Goal: Task Accomplishment & Management: Manage account settings

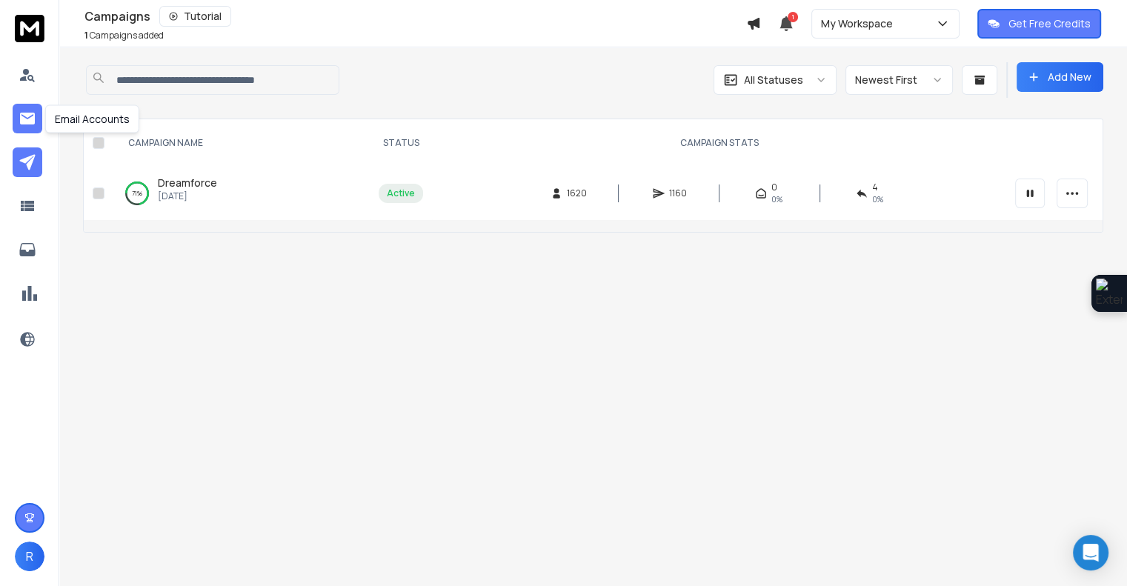
click at [31, 119] on icon at bounding box center [27, 119] width 15 height 12
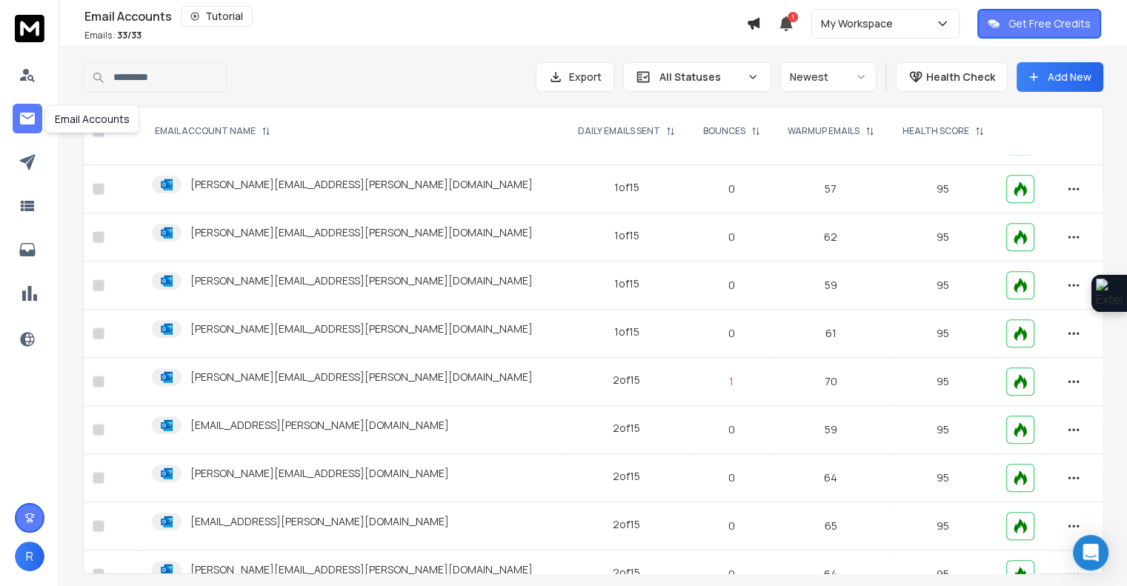
scroll to position [806, 0]
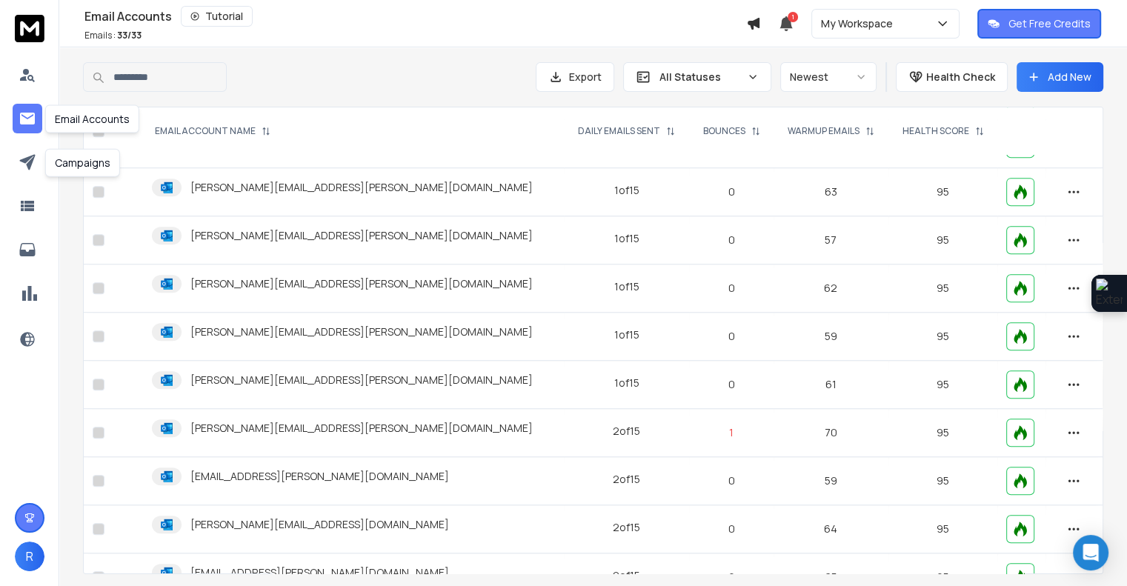
drag, startPoint x: 36, startPoint y: 173, endPoint x: 42, endPoint y: 165, distance: 9.5
click at [42, 165] on div at bounding box center [30, 164] width 34 height 35
click at [33, 167] on icon at bounding box center [28, 162] width 18 height 18
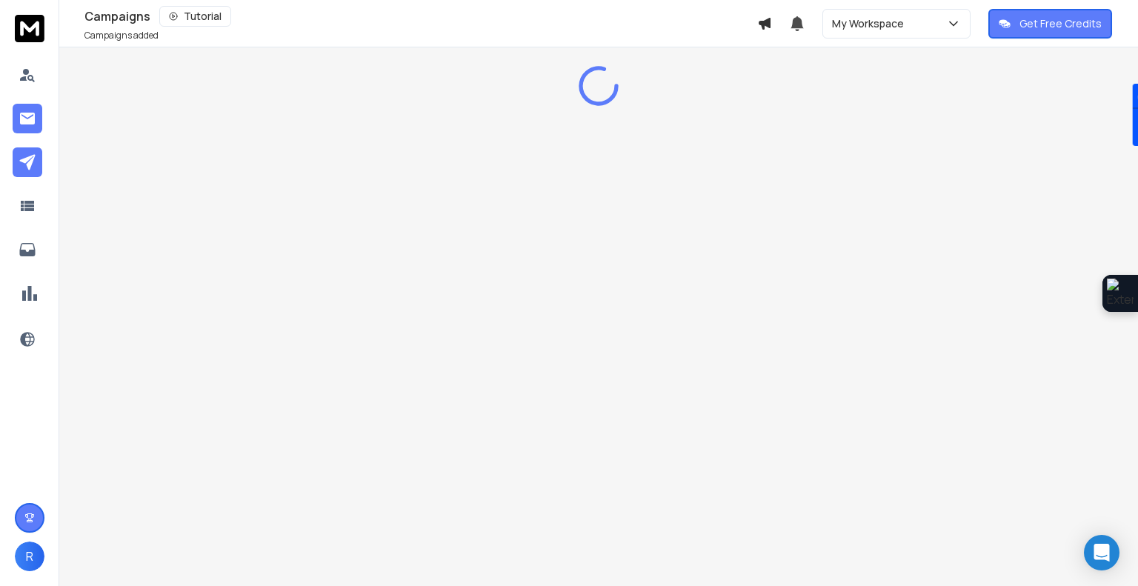
click at [34, 115] on icon at bounding box center [27, 119] width 15 height 12
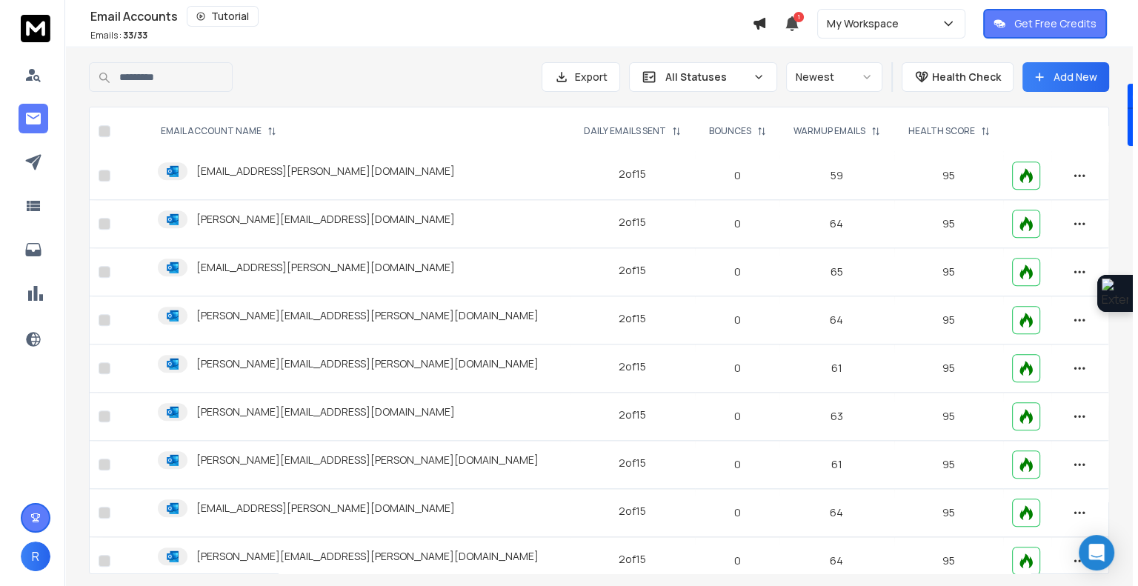
scroll to position [1177, 0]
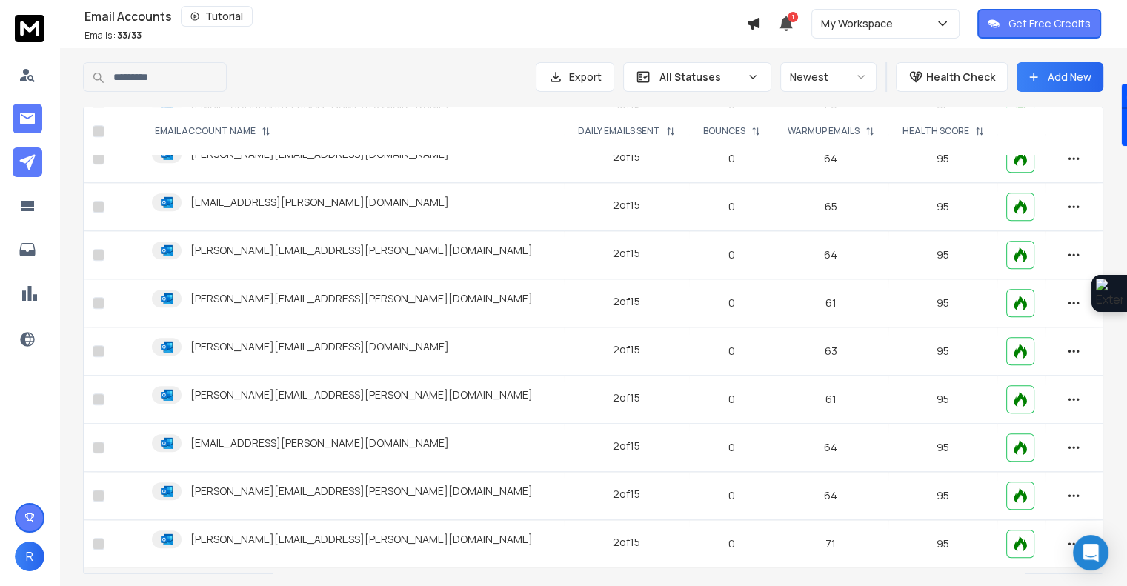
click at [22, 173] on link at bounding box center [28, 162] width 30 height 30
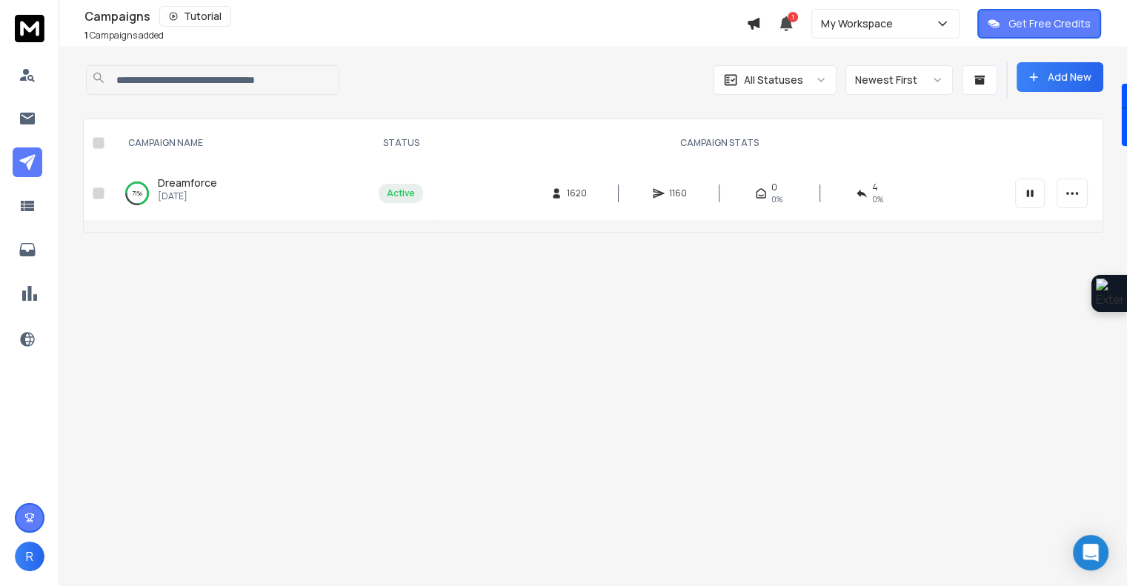
drag, startPoint x: 43, startPoint y: 172, endPoint x: 240, endPoint y: 276, distance: 222.8
click at [258, 242] on div "Campaigns 1 Campaigns Added All Statuses Newest First Add New CAMPAIGN NAME STA…" at bounding box center [593, 355] width 1021 height 586
click at [299, 269] on div "Campaigns 1 Campaigns Added All Statuses Newest First Add New CAMPAIGN NAME STA…" at bounding box center [593, 355] width 1021 height 586
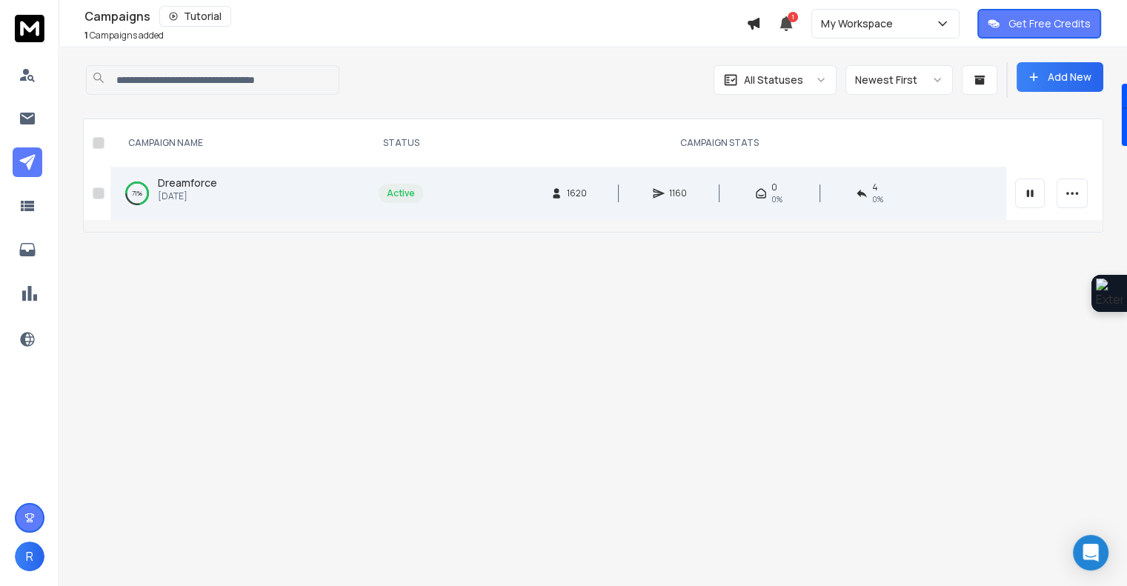
click at [294, 200] on div "71 % Dreamforce 2 days ago" at bounding box center [240, 194] width 230 height 36
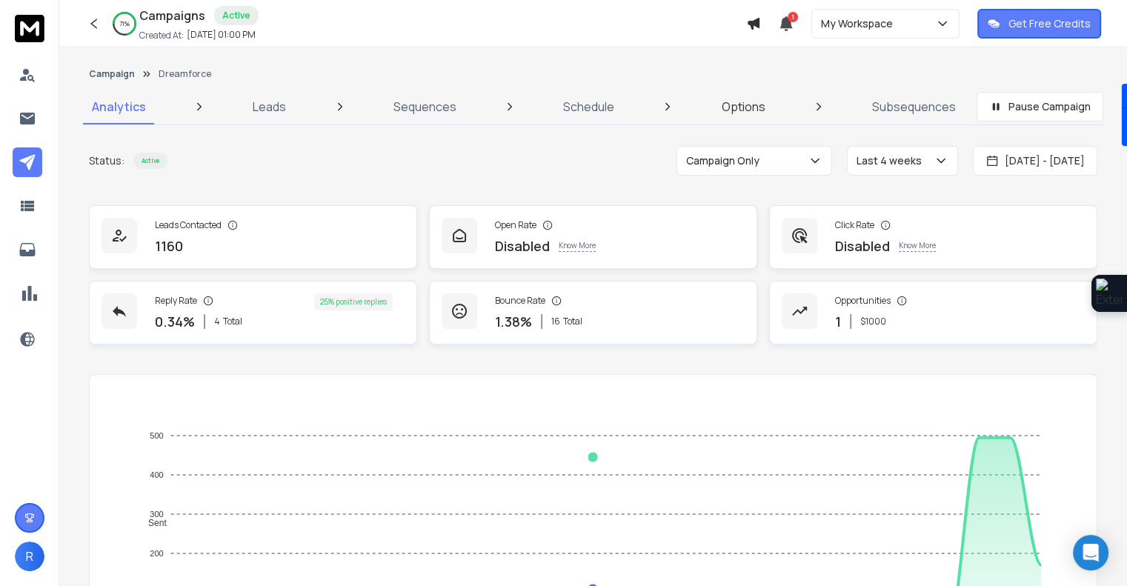
click at [756, 98] on p "Options" at bounding box center [744, 107] width 44 height 18
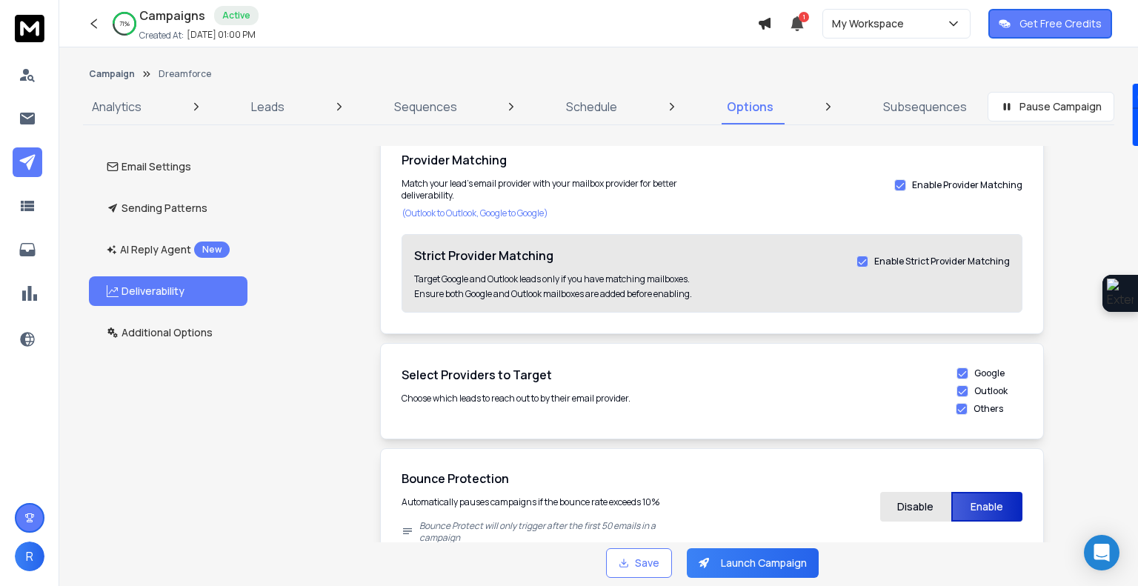
scroll to position [2011, 0]
click at [858, 259] on button "Enable Strict Provider Matching" at bounding box center [863, 261] width 12 height 12
click at [900, 179] on button "Enable Provider Matching" at bounding box center [901, 185] width 12 height 12
click at [633, 568] on button "Save" at bounding box center [639, 563] width 66 height 30
click at [732, 563] on button "Launch Campaign" at bounding box center [766, 563] width 132 height 30
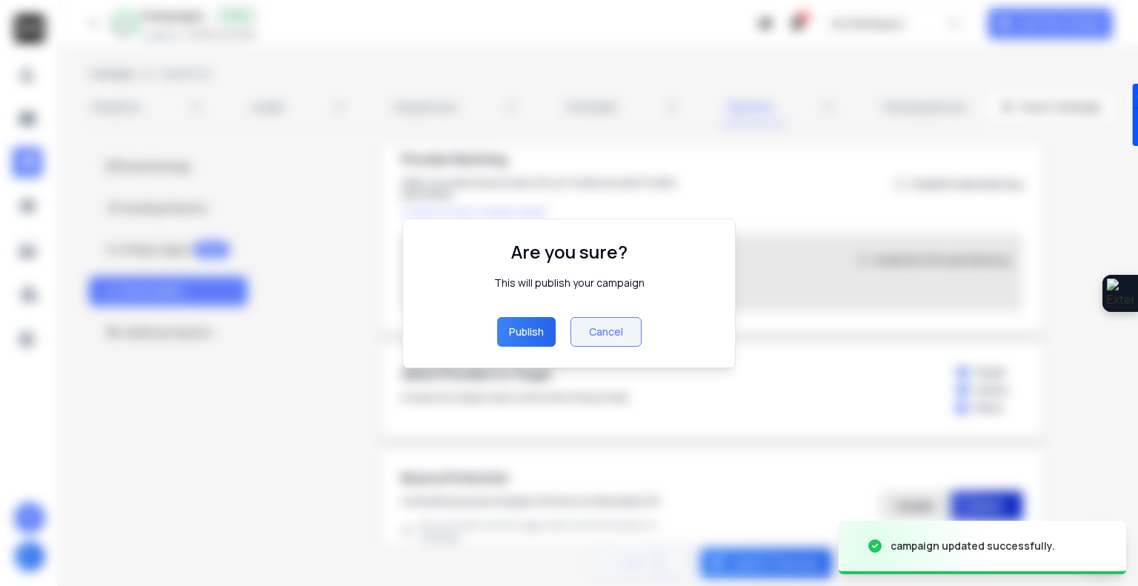
click at [535, 337] on button "Publish" at bounding box center [526, 332] width 59 height 30
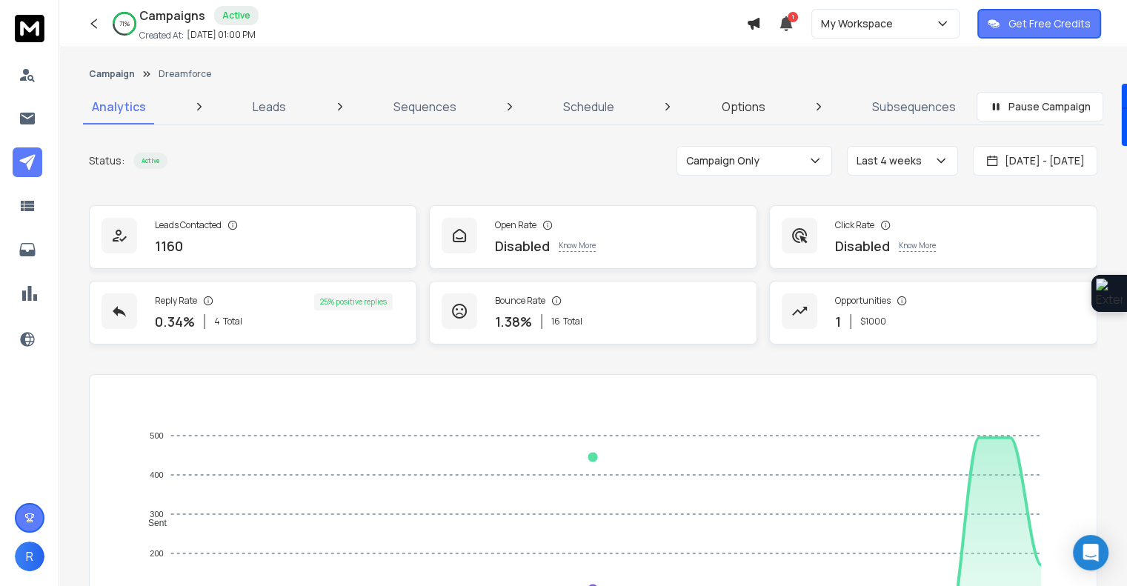
click at [753, 105] on p "Options" at bounding box center [744, 107] width 44 height 18
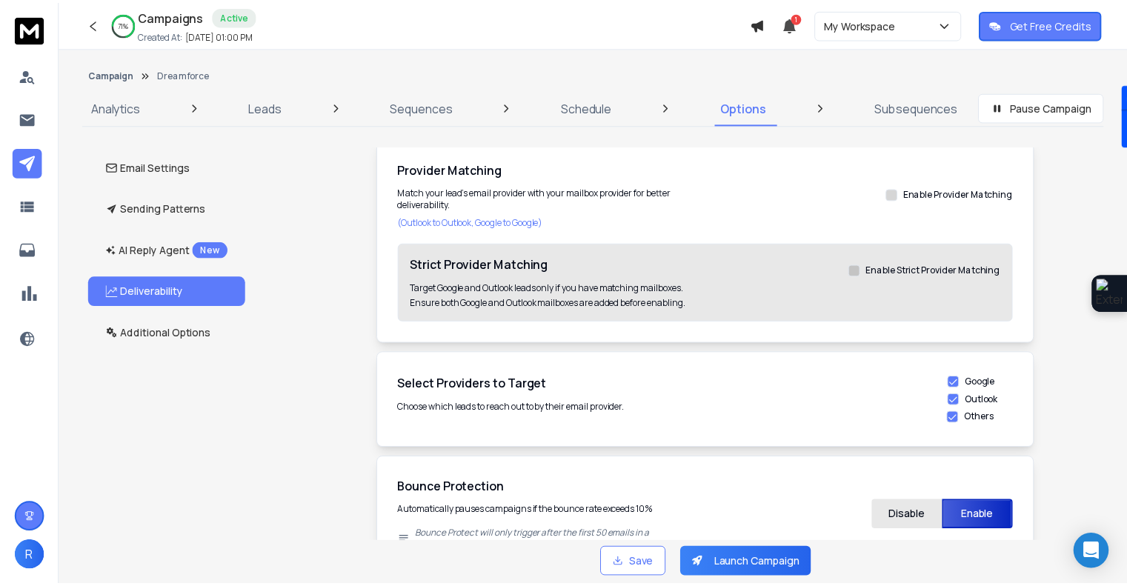
scroll to position [1927, 0]
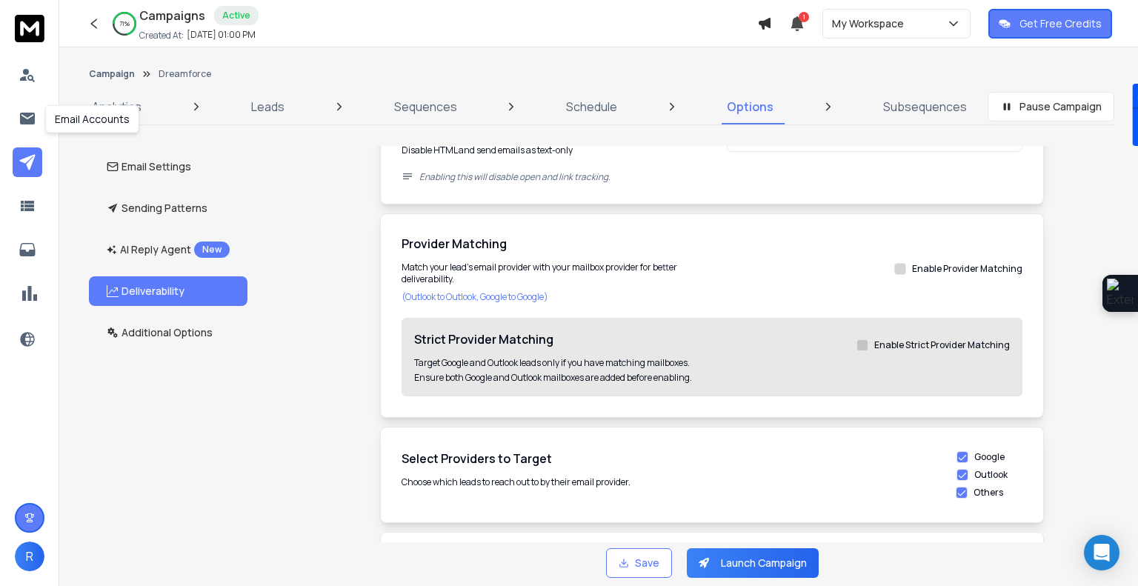
click at [36, 157] on icon at bounding box center [28, 162] width 18 height 18
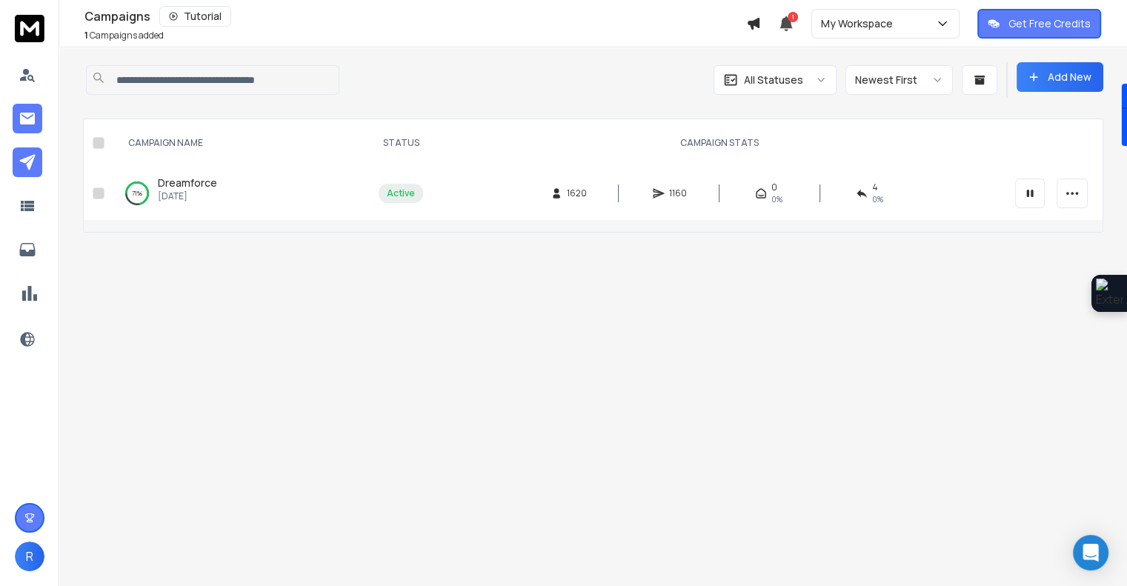
click at [24, 114] on icon at bounding box center [27, 119] width 15 height 12
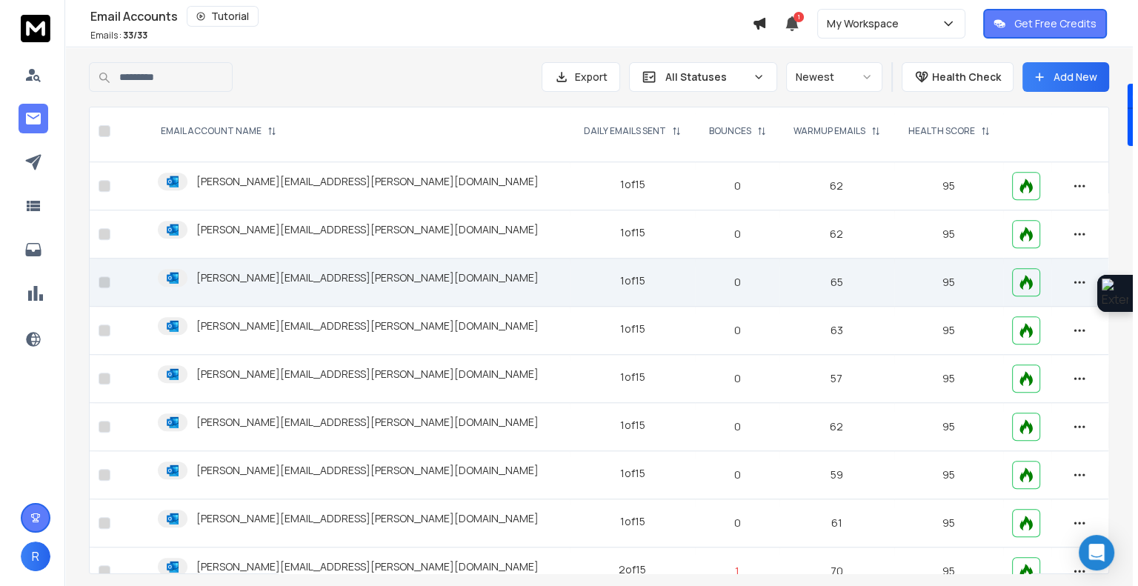
scroll to position [658, 0]
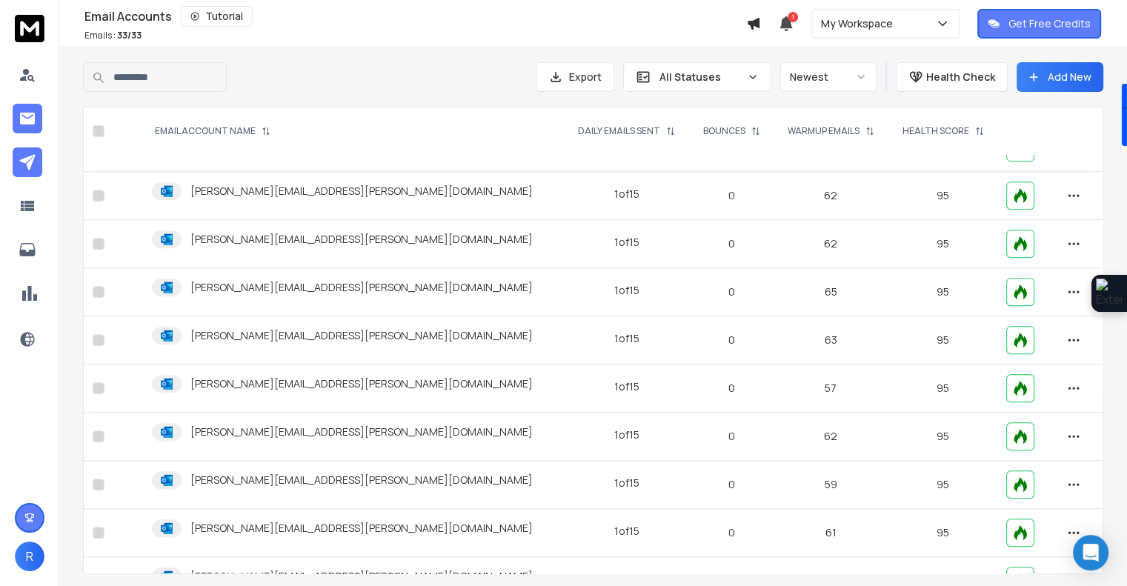
click at [25, 165] on icon at bounding box center [28, 162] width 18 height 18
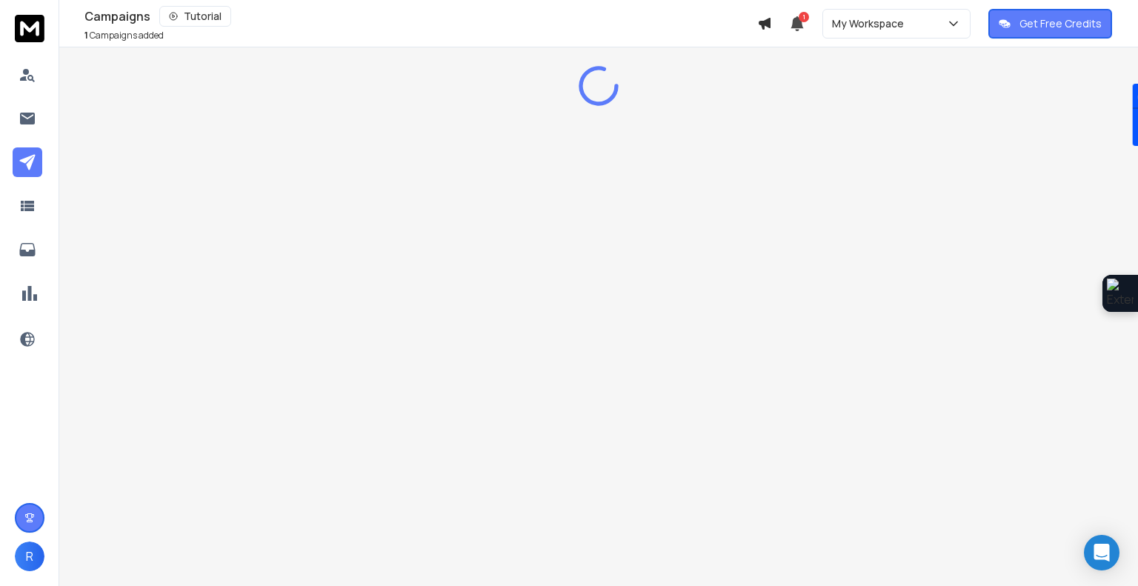
click at [39, 559] on span "R" at bounding box center [30, 557] width 30 height 30
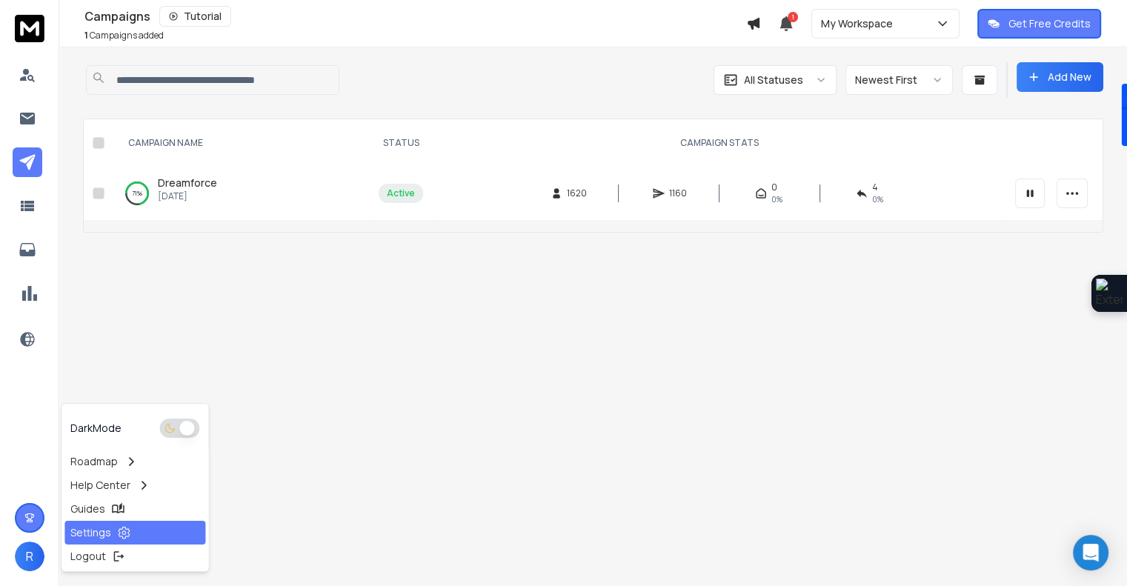
click at [103, 537] on p "Settings" at bounding box center [90, 532] width 41 height 15
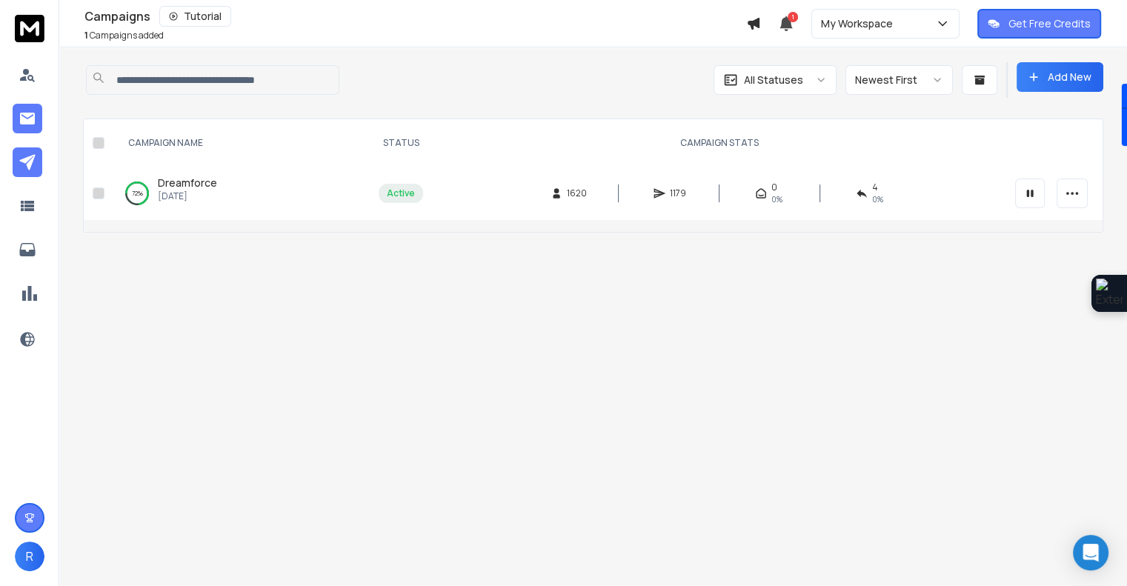
click at [30, 116] on icon at bounding box center [27, 119] width 15 height 12
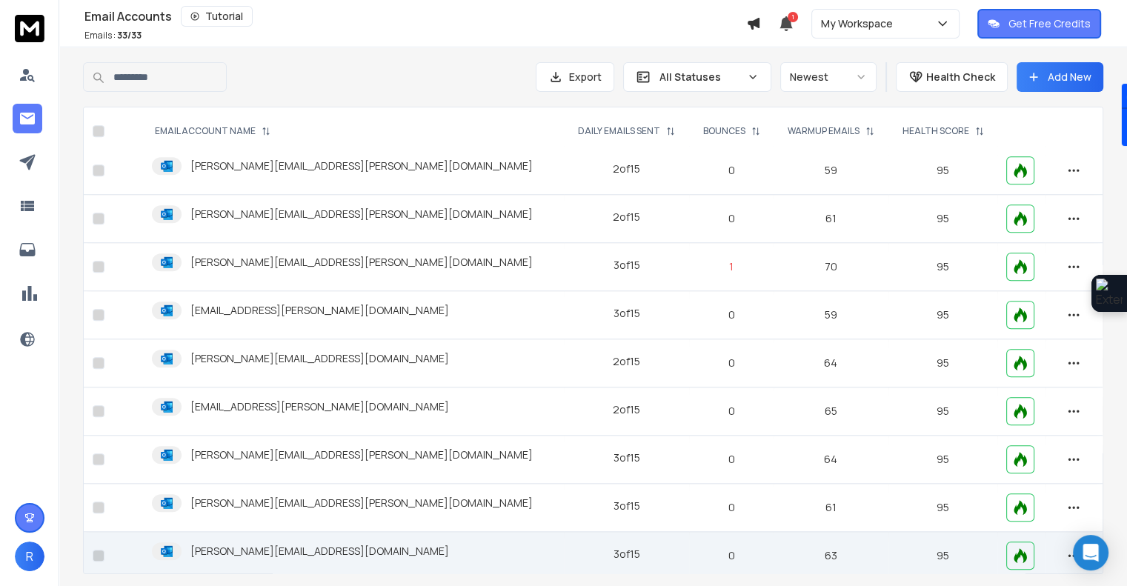
scroll to position [1177, 0]
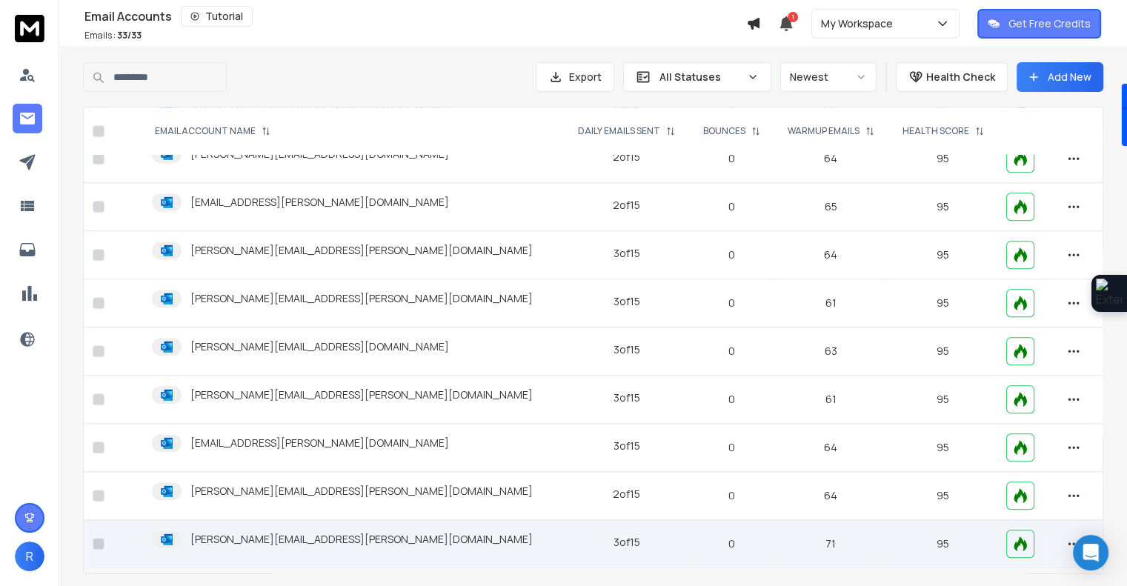
click at [382, 535] on div "[PERSON_NAME][EMAIL_ADDRESS][PERSON_NAME][DOMAIN_NAME]" at bounding box center [353, 540] width 403 height 18
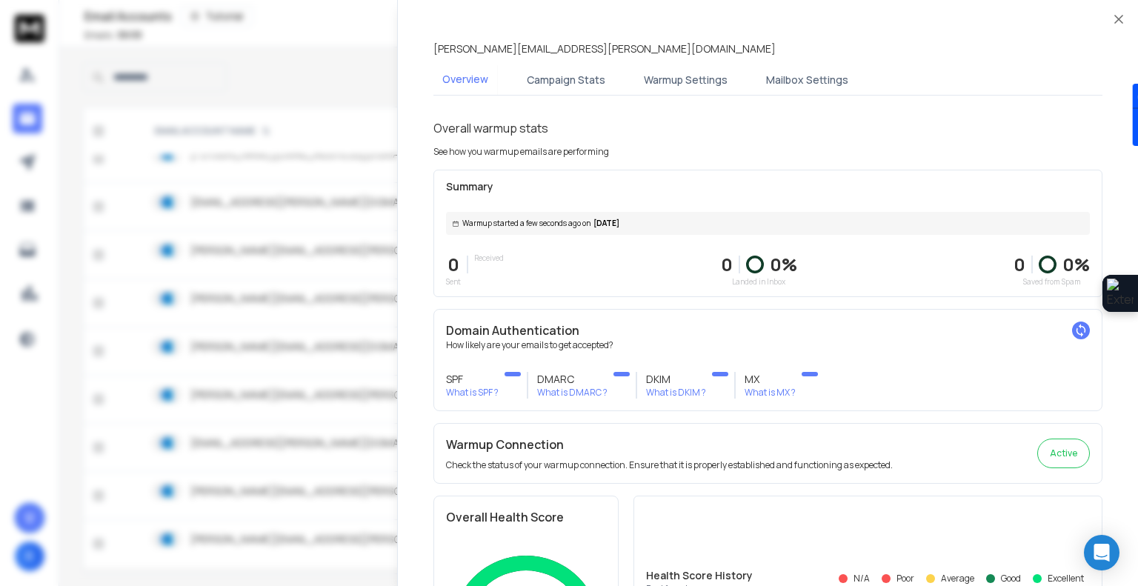
click at [543, 50] on p "[PERSON_NAME][EMAIL_ADDRESS][PERSON_NAME][DOMAIN_NAME]" at bounding box center [605, 49] width 342 height 15
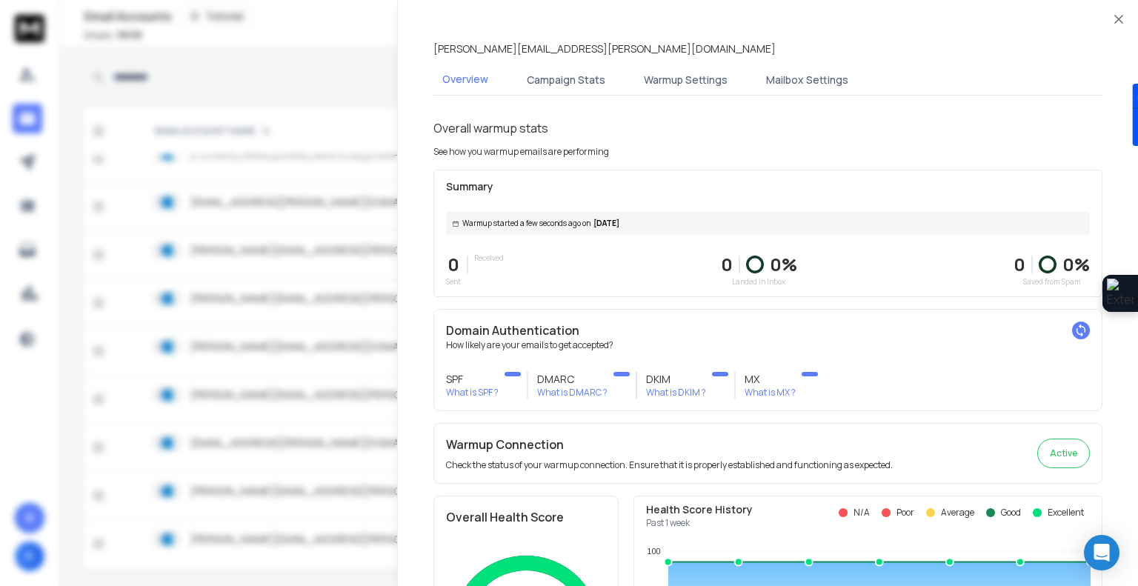
click at [543, 50] on p "[PERSON_NAME][EMAIL_ADDRESS][PERSON_NAME][DOMAIN_NAME]" at bounding box center [605, 49] width 342 height 15
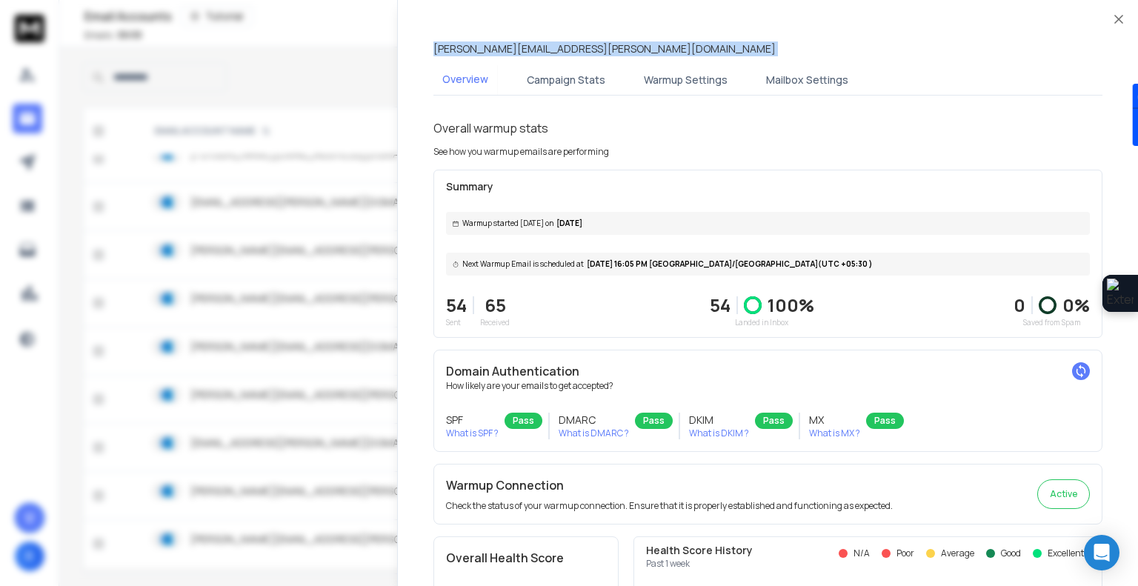
click at [543, 50] on p "[PERSON_NAME][EMAIL_ADDRESS][PERSON_NAME][DOMAIN_NAME]" at bounding box center [605, 49] width 342 height 15
copy p "[PERSON_NAME][EMAIL_ADDRESS][PERSON_NAME][DOMAIN_NAME]"
click at [1115, 20] on icon "button" at bounding box center [1118, 19] width 7 height 7
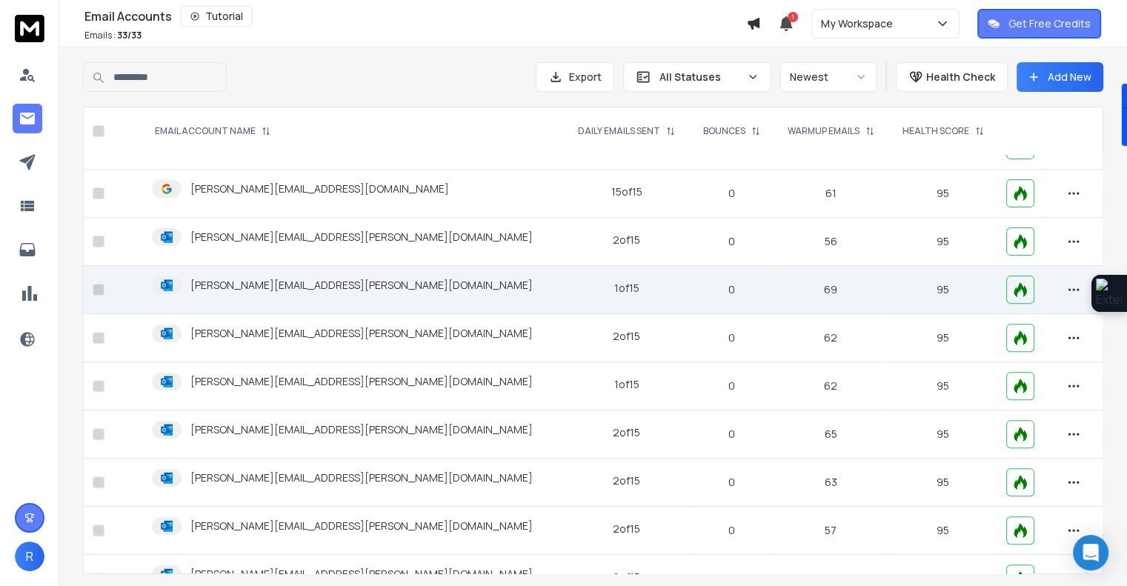
scroll to position [510, 0]
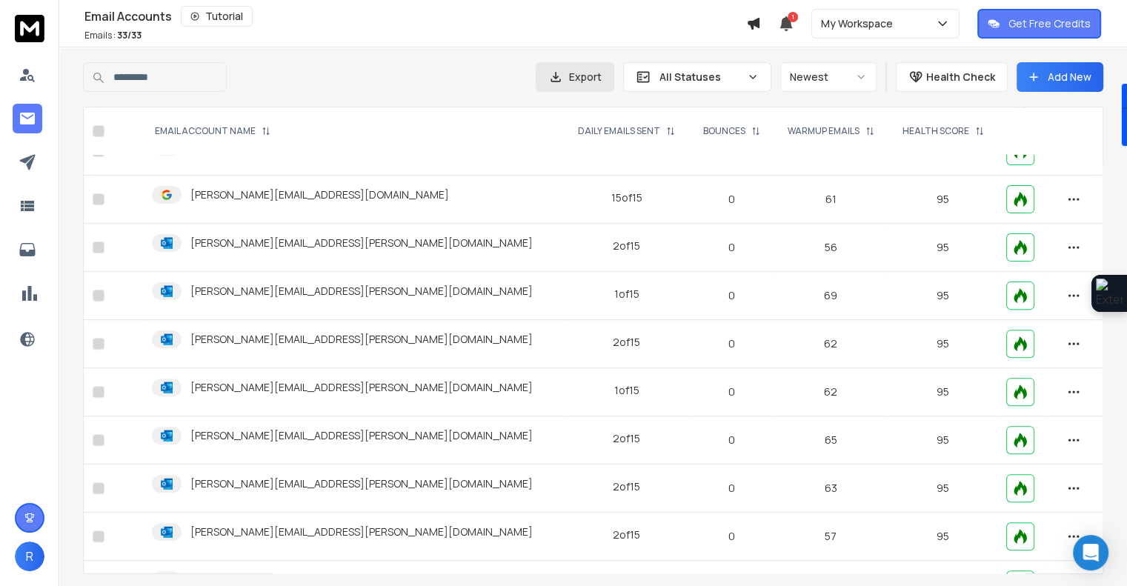
click at [593, 79] on button "Export" at bounding box center [575, 77] width 79 height 30
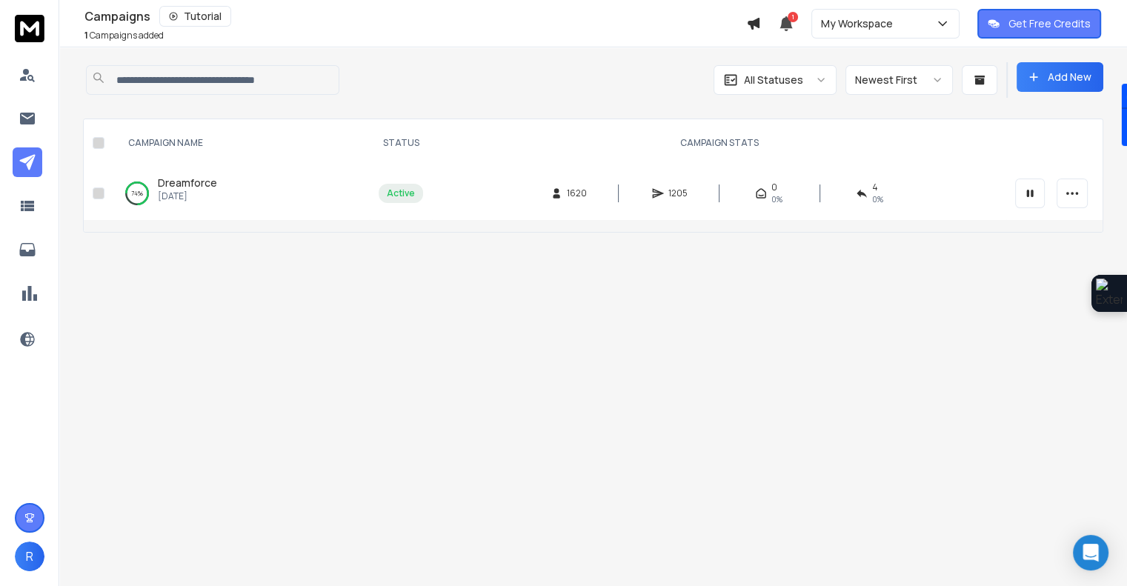
click at [265, 198] on div "74 % Dreamforce [DATE]" at bounding box center [240, 194] width 230 height 36
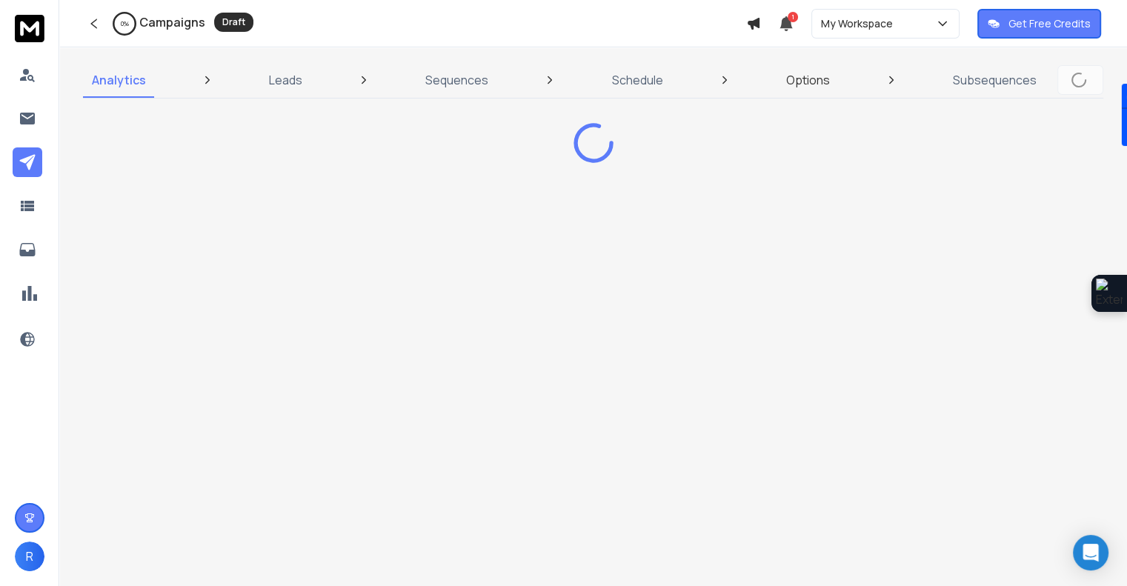
click at [815, 86] on p "Options" at bounding box center [808, 80] width 44 height 18
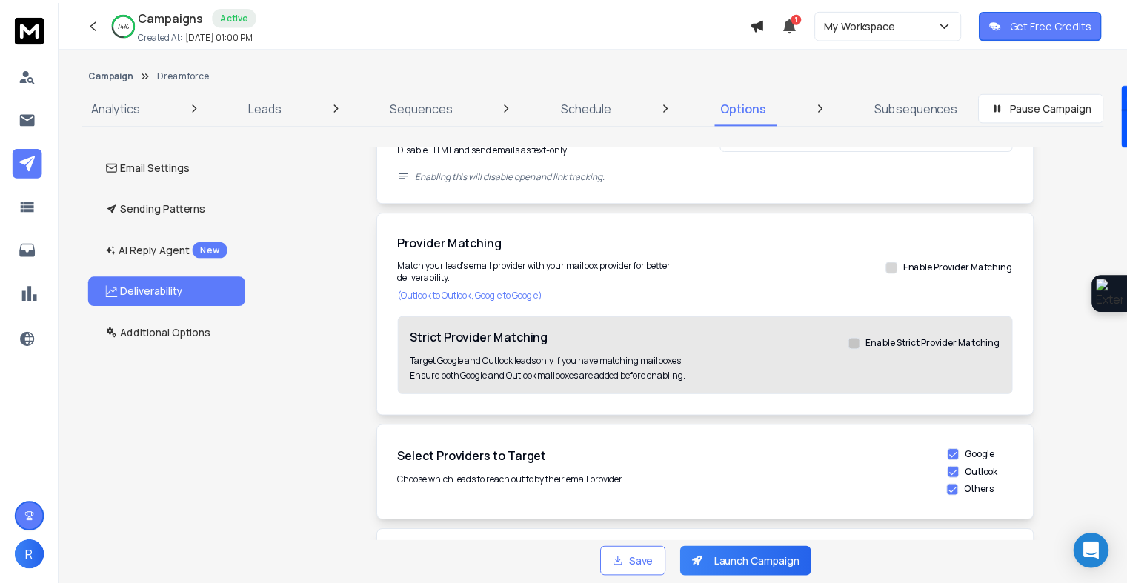
scroll to position [1927, 0]
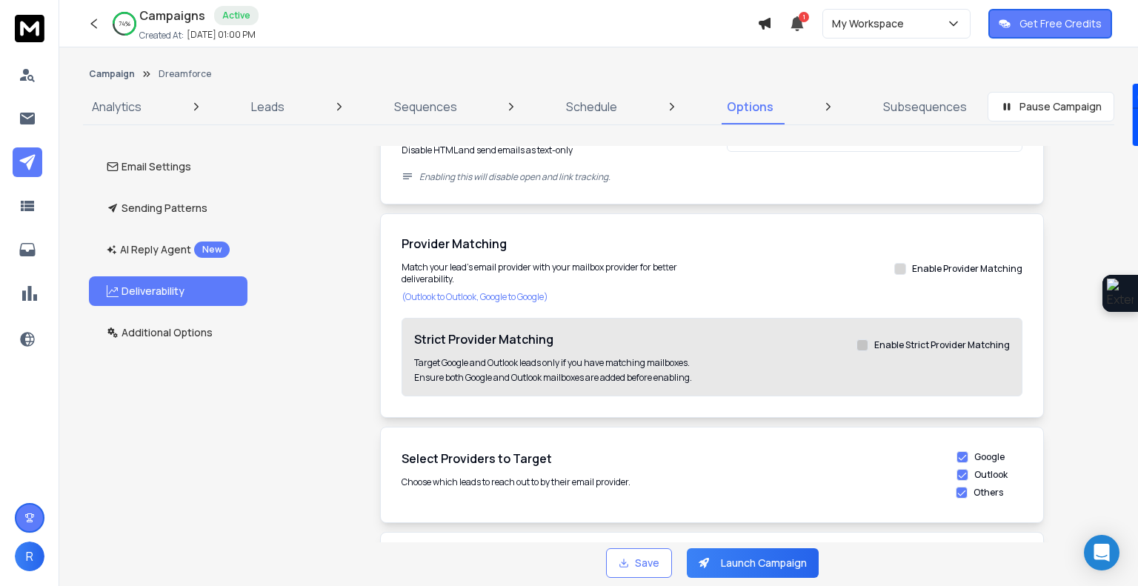
click at [27, 168] on icon at bounding box center [28, 162] width 18 height 18
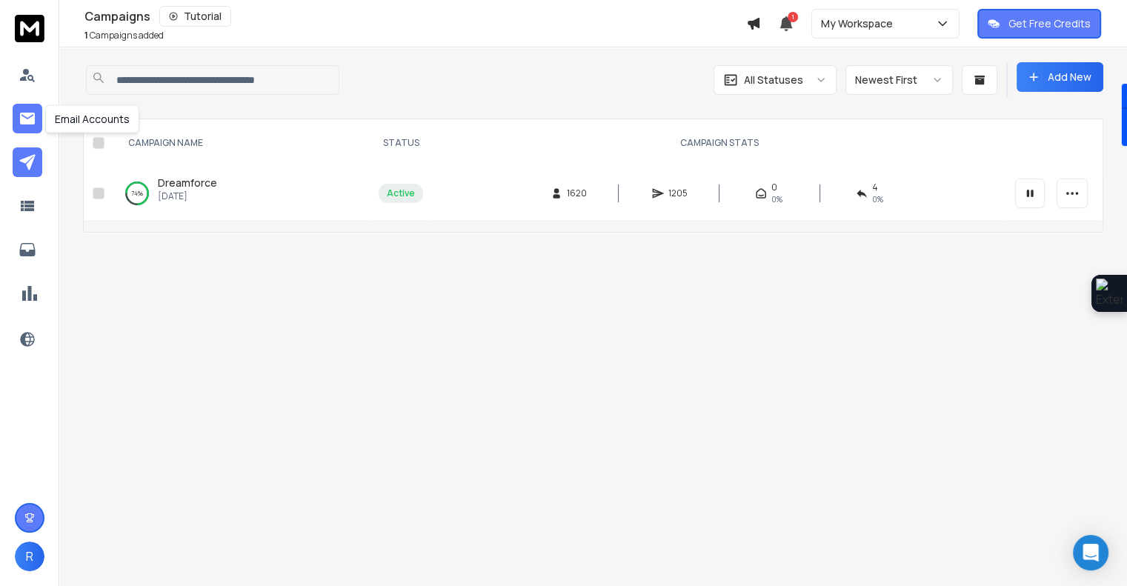
click at [24, 115] on icon at bounding box center [27, 119] width 15 height 12
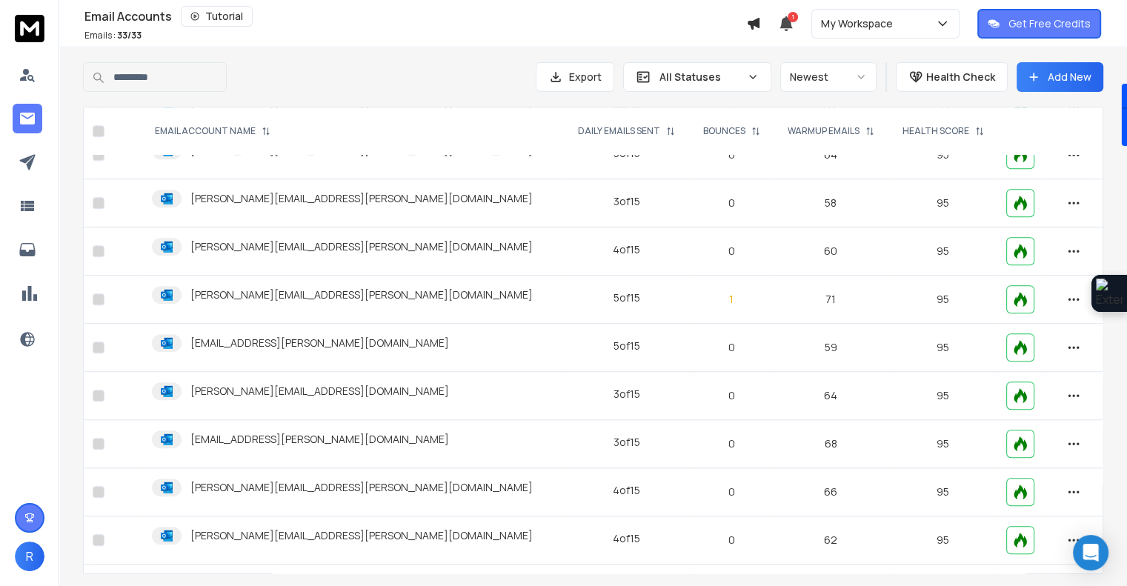
scroll to position [1177, 0]
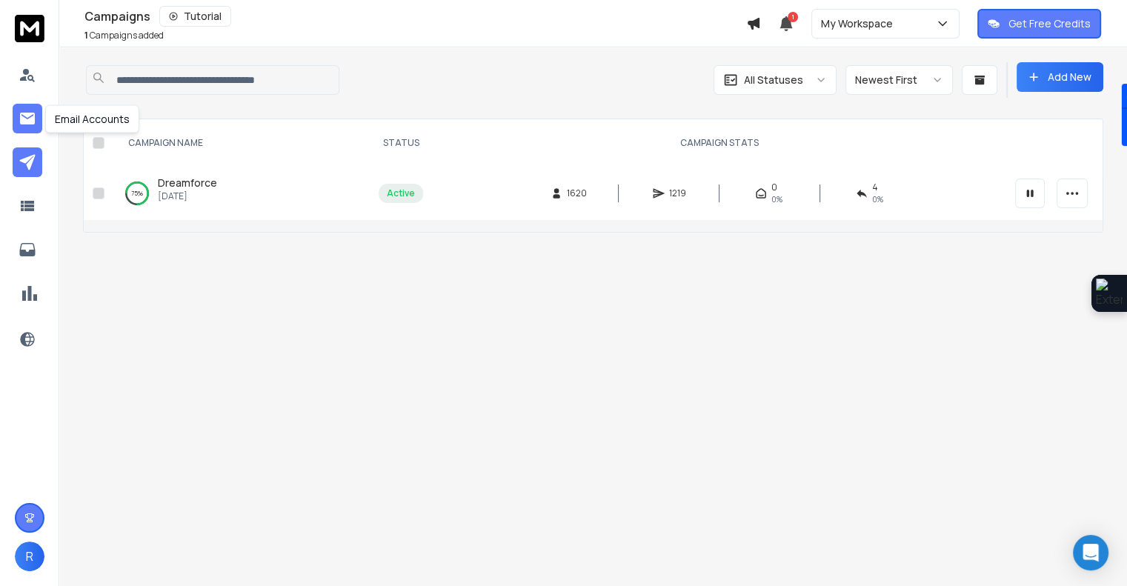
click at [27, 113] on icon at bounding box center [27, 119] width 15 height 12
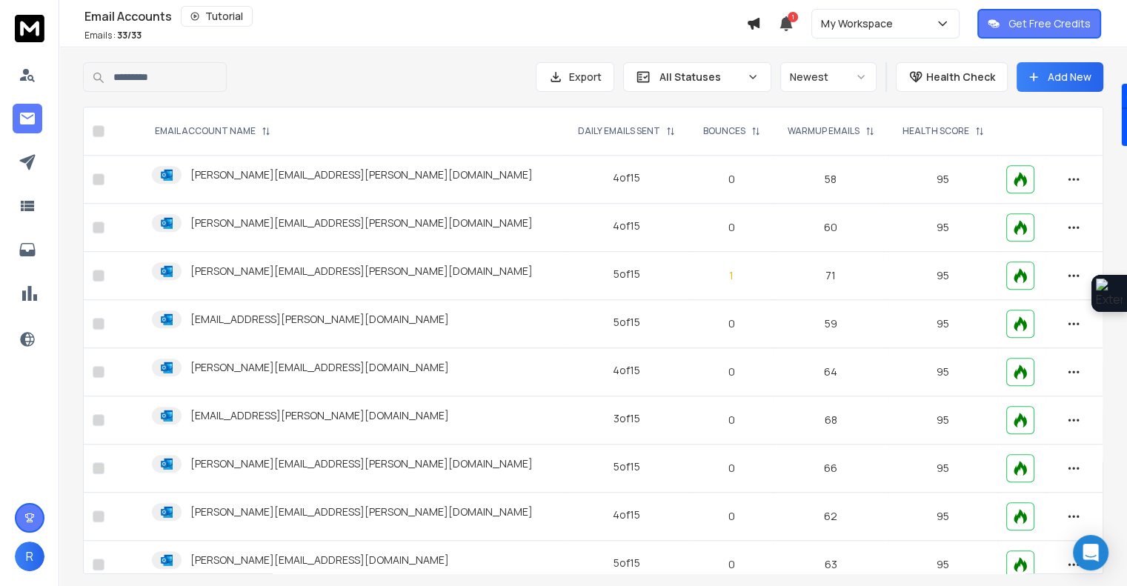
scroll to position [1177, 0]
